Goal: Navigation & Orientation: Find specific page/section

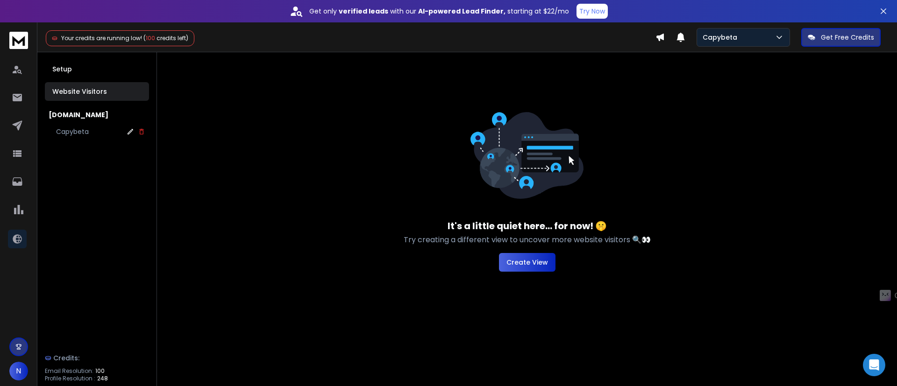
click at [735, 38] on p "Capybeta" at bounding box center [721, 37] width 38 height 9
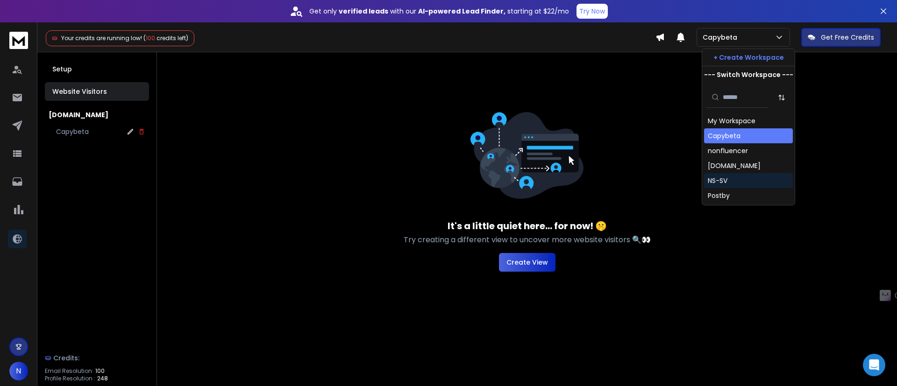
click at [718, 180] on div "NS-SV" at bounding box center [717, 180] width 20 height 9
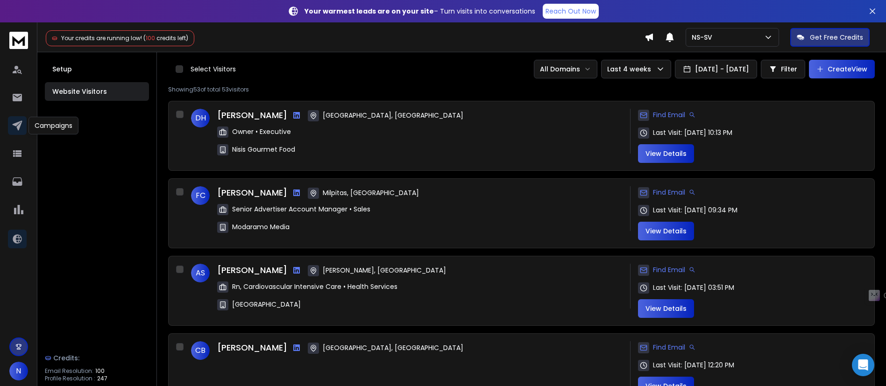
click at [18, 125] on icon at bounding box center [17, 125] width 11 height 11
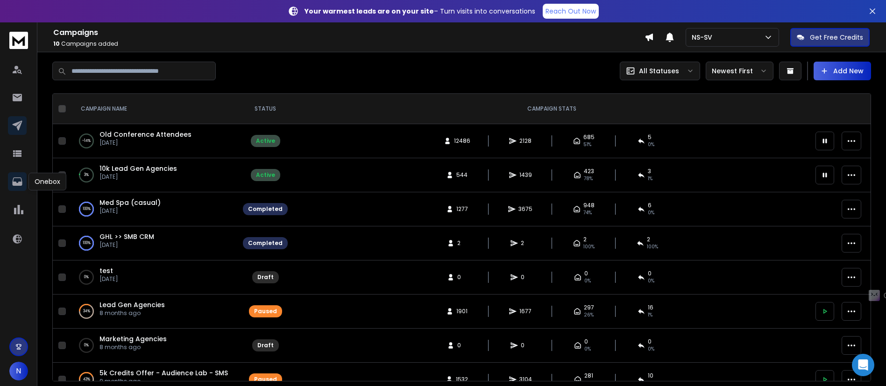
click at [16, 184] on icon at bounding box center [17, 181] width 10 height 8
